Goal: Navigation & Orientation: Find specific page/section

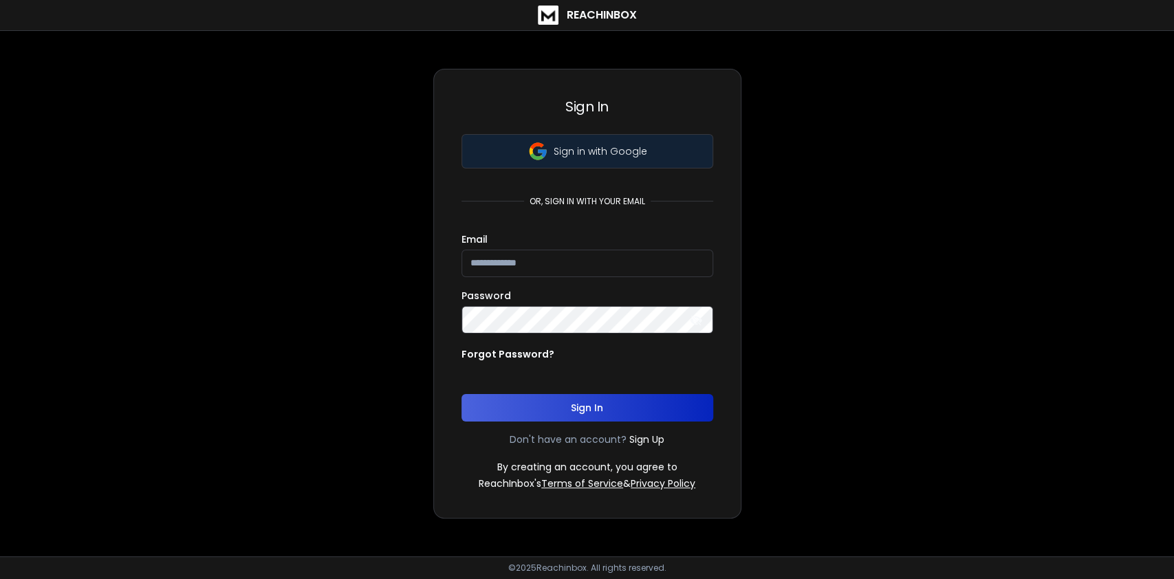
type input "**********"
click at [630, 154] on p "Sign in with Google" at bounding box center [601, 151] width 94 height 14
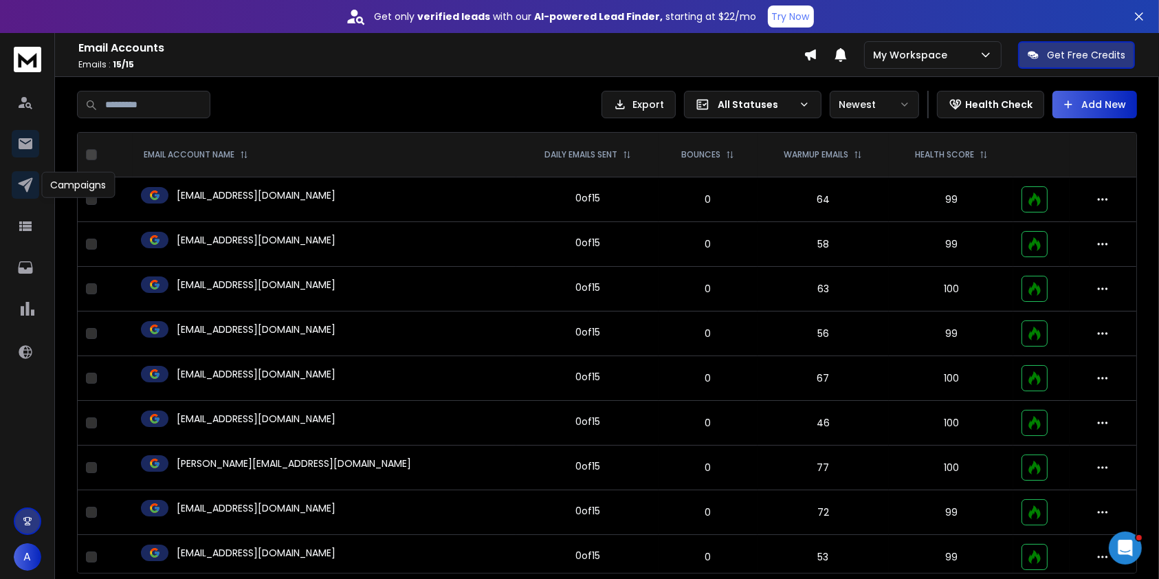
click at [31, 186] on icon at bounding box center [25, 185] width 17 height 17
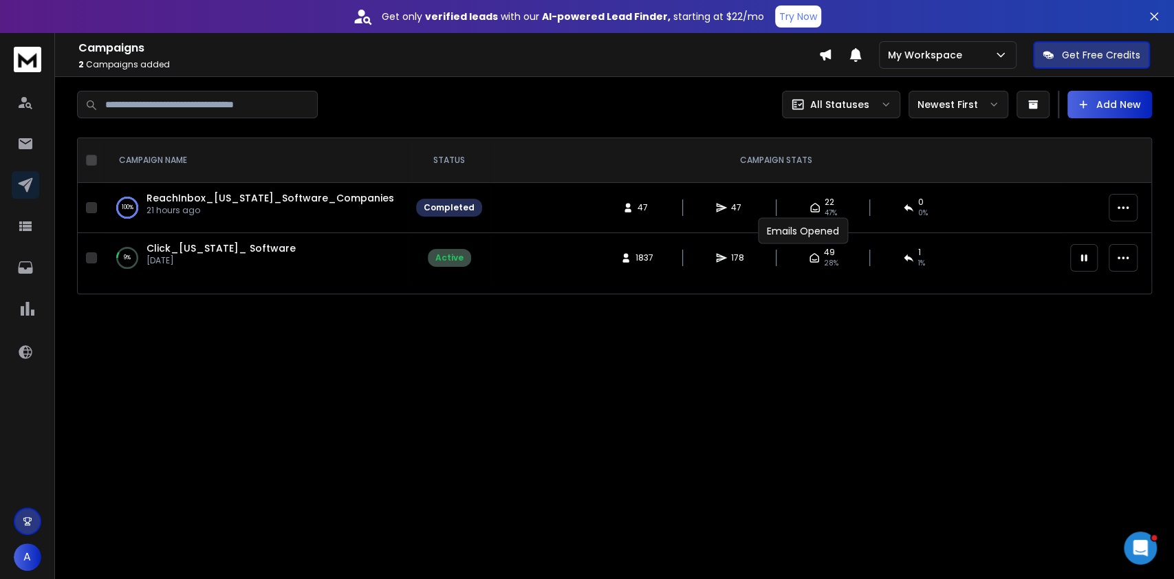
click at [824, 260] on span "28 %" at bounding box center [831, 263] width 14 height 11
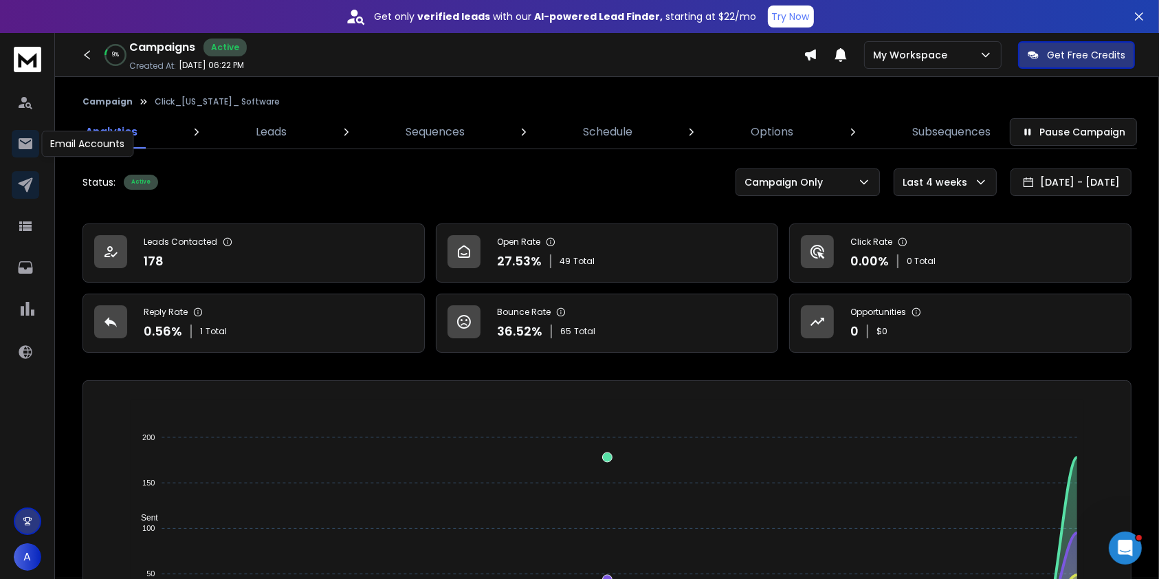
click at [28, 153] on link at bounding box center [26, 144] width 28 height 28
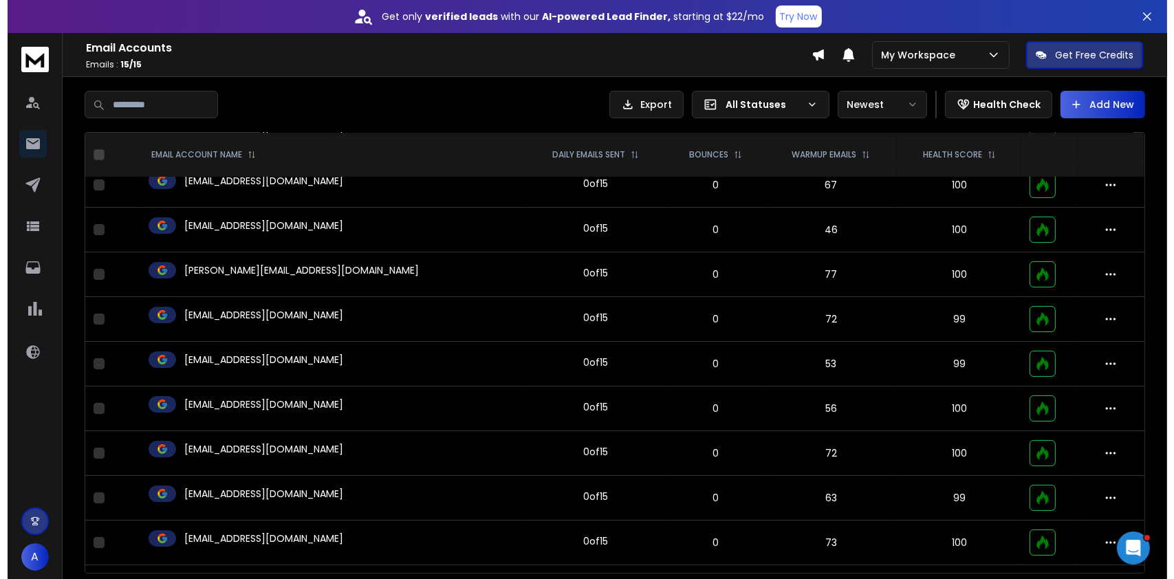
scroll to position [284, 0]
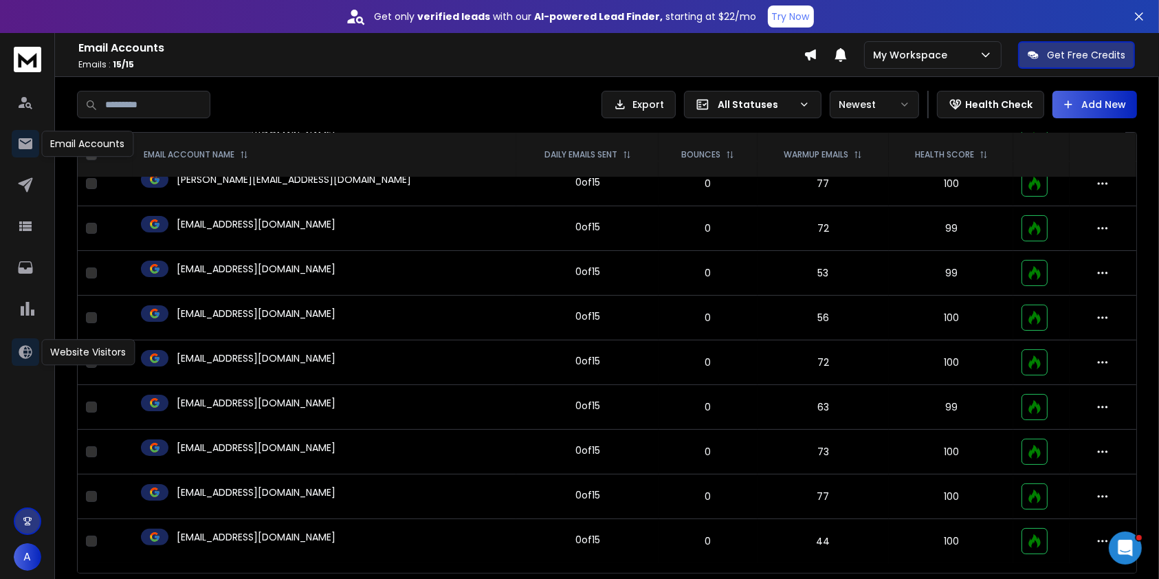
click at [28, 349] on icon at bounding box center [26, 352] width 14 height 14
